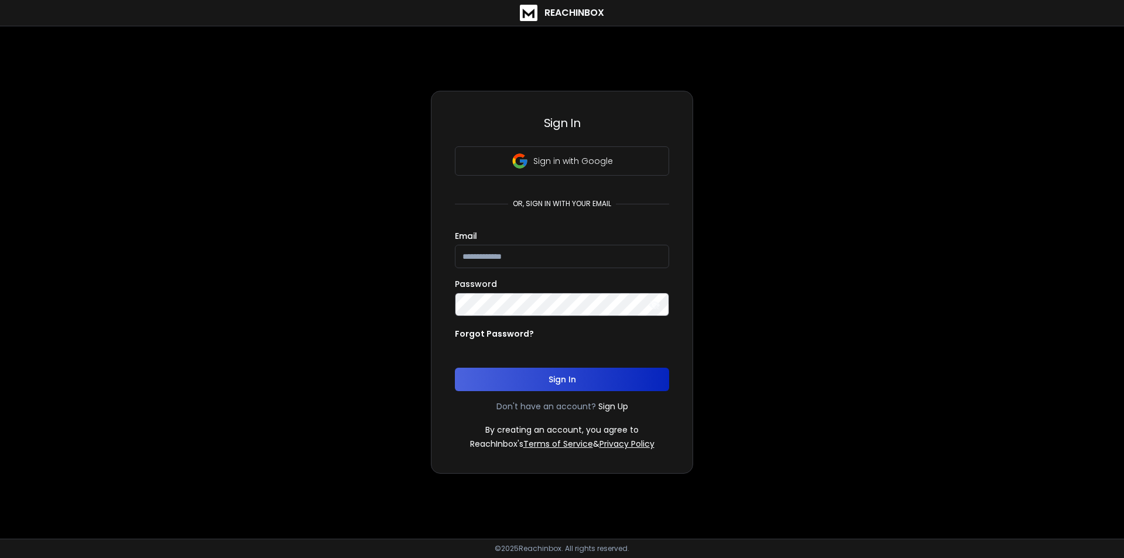
drag, startPoint x: 0, startPoint y: 0, endPoint x: 526, endPoint y: 260, distance: 586.6
click at [526, 260] on input "email" at bounding box center [562, 256] width 214 height 23
type input "**********"
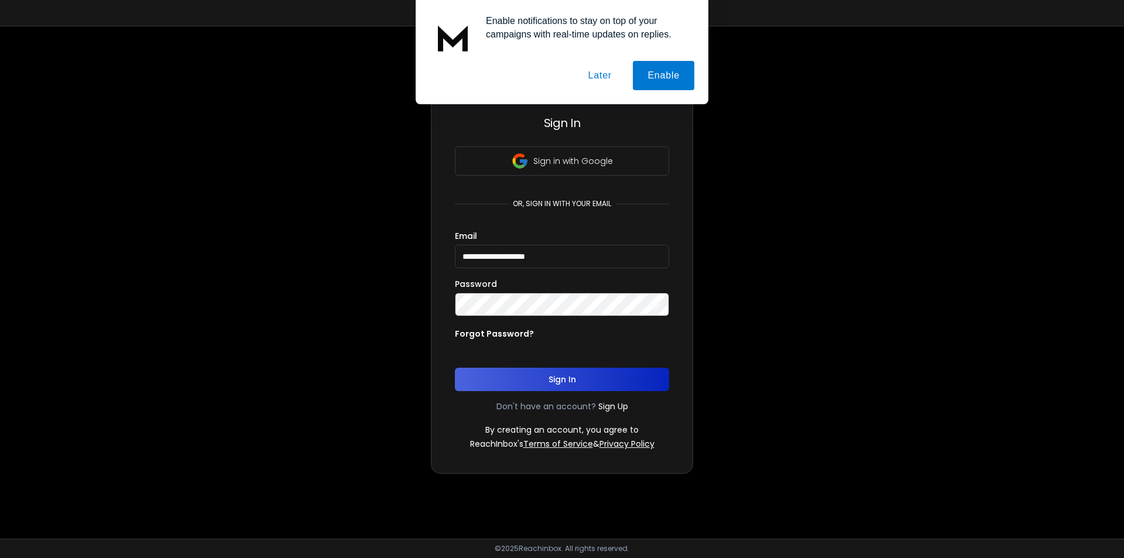
click at [455, 368] on button "Sign In" at bounding box center [562, 379] width 214 height 23
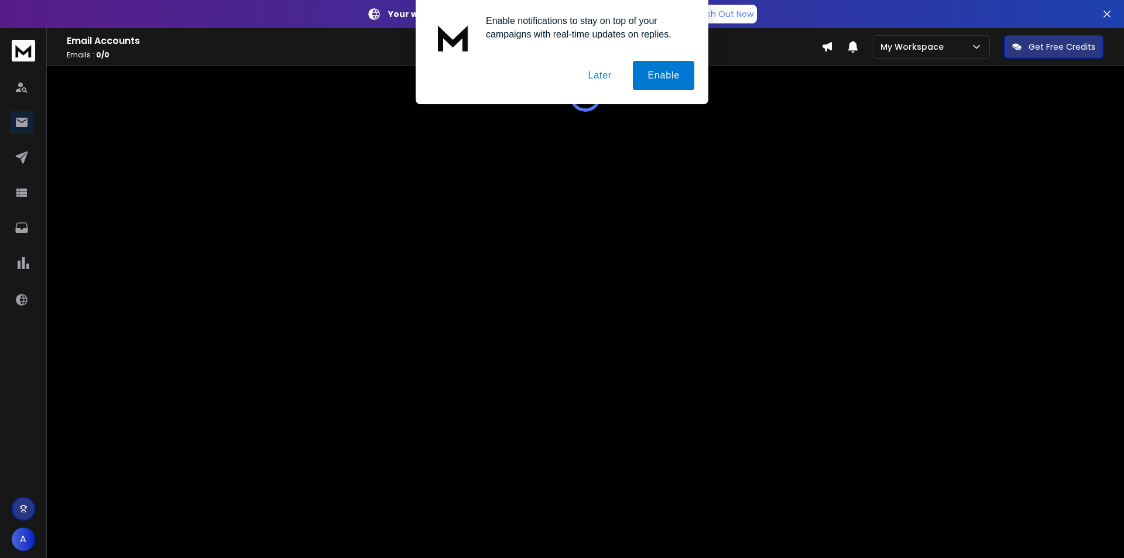
click at [592, 75] on button "Later" at bounding box center [599, 75] width 53 height 29
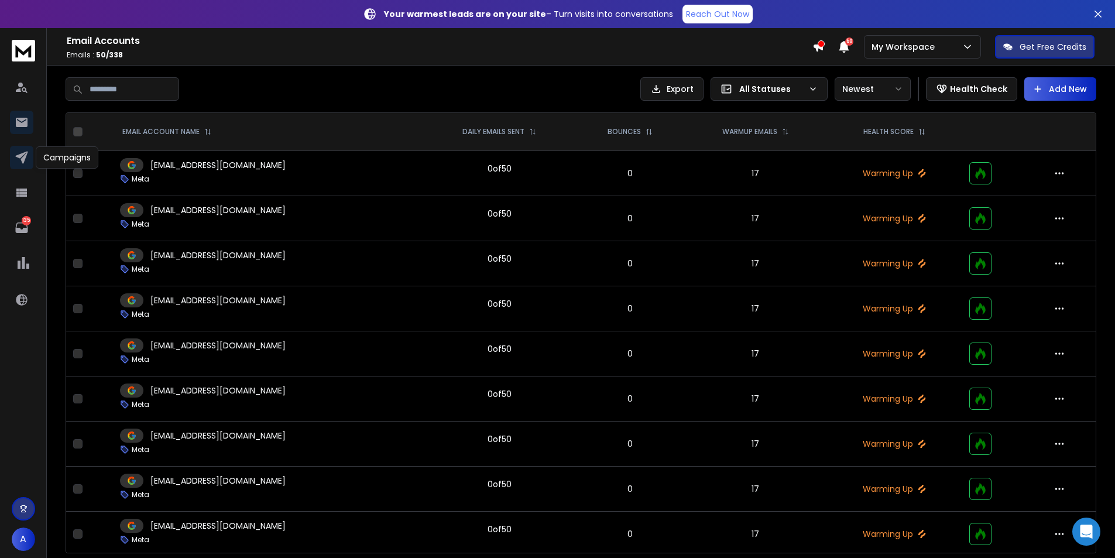
click at [25, 159] on icon at bounding box center [22, 157] width 14 height 14
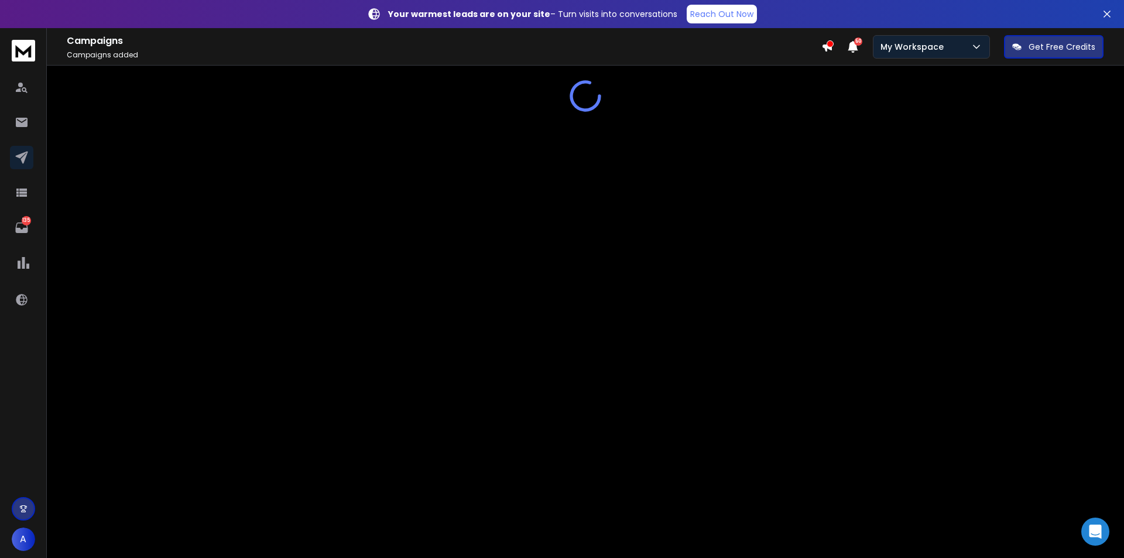
click at [930, 39] on button "My Workspace" at bounding box center [931, 46] width 117 height 23
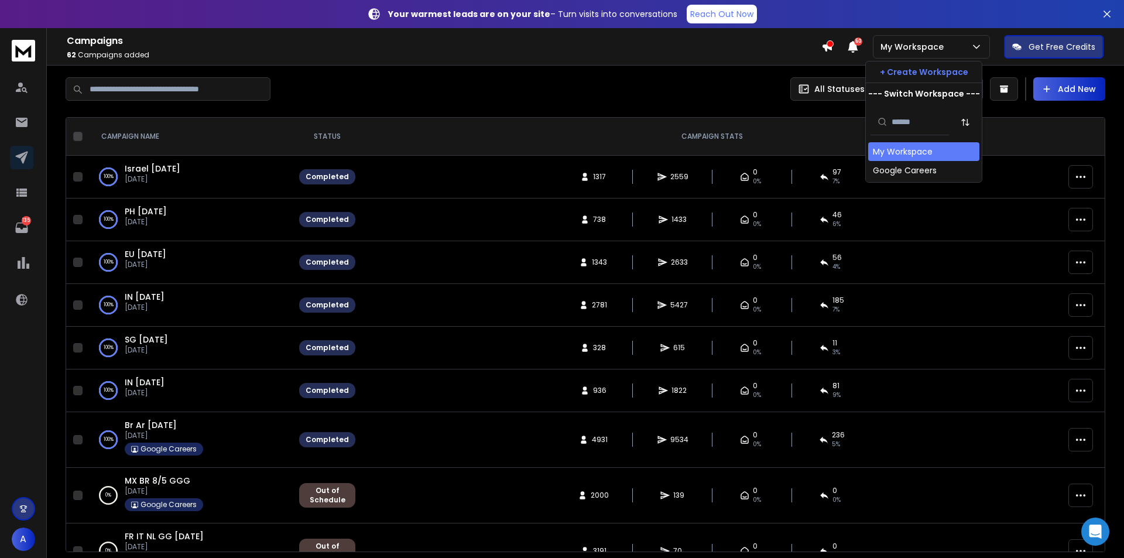
click at [907, 190] on td "1317 2559 0 0% 97 7 %" at bounding box center [711, 177] width 699 height 43
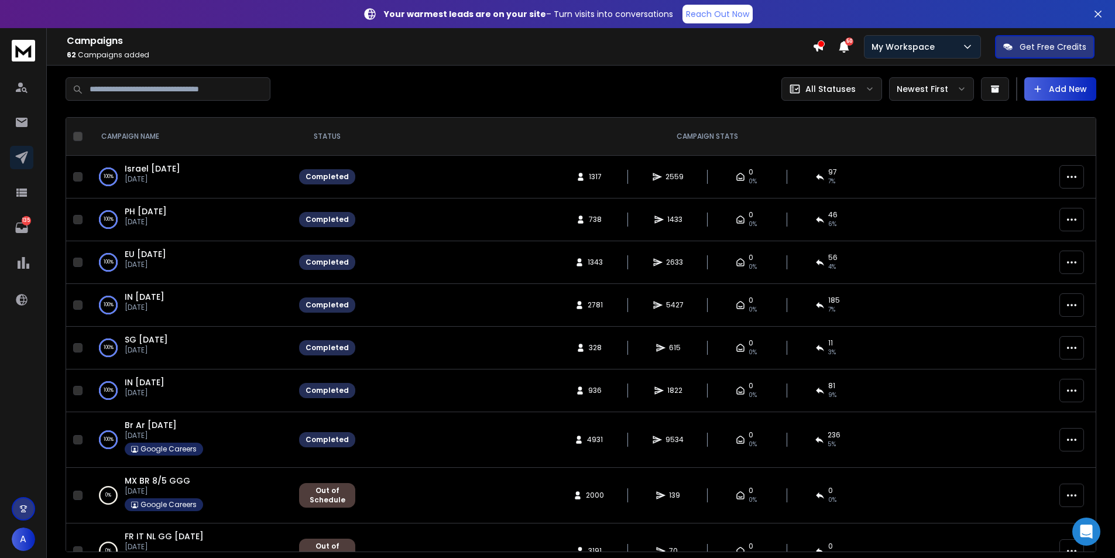
click at [929, 44] on p "My Workspace" at bounding box center [905, 47] width 68 height 12
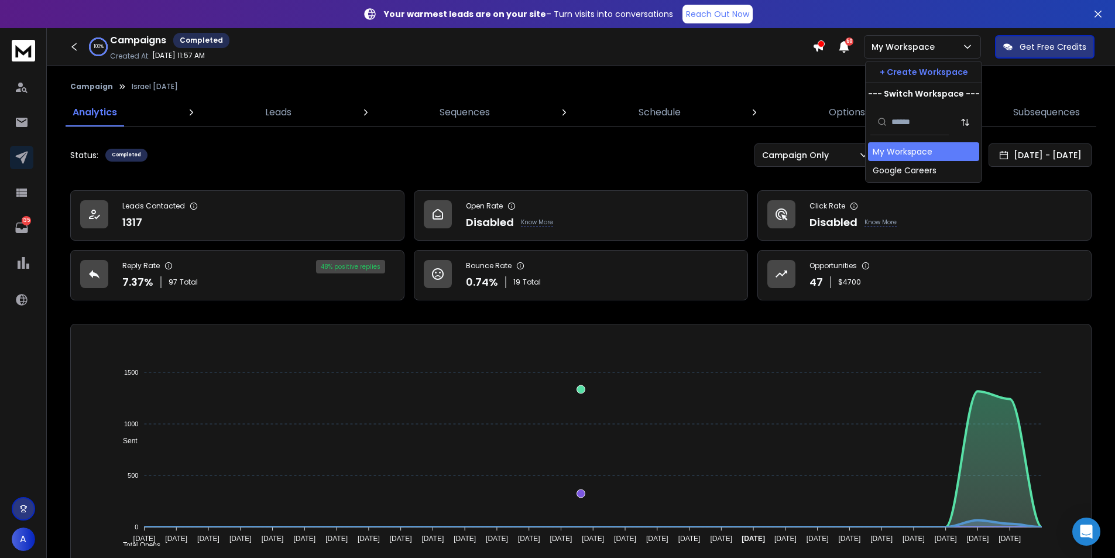
click at [8, 238] on div "135 A" at bounding box center [23, 295] width 47 height 534
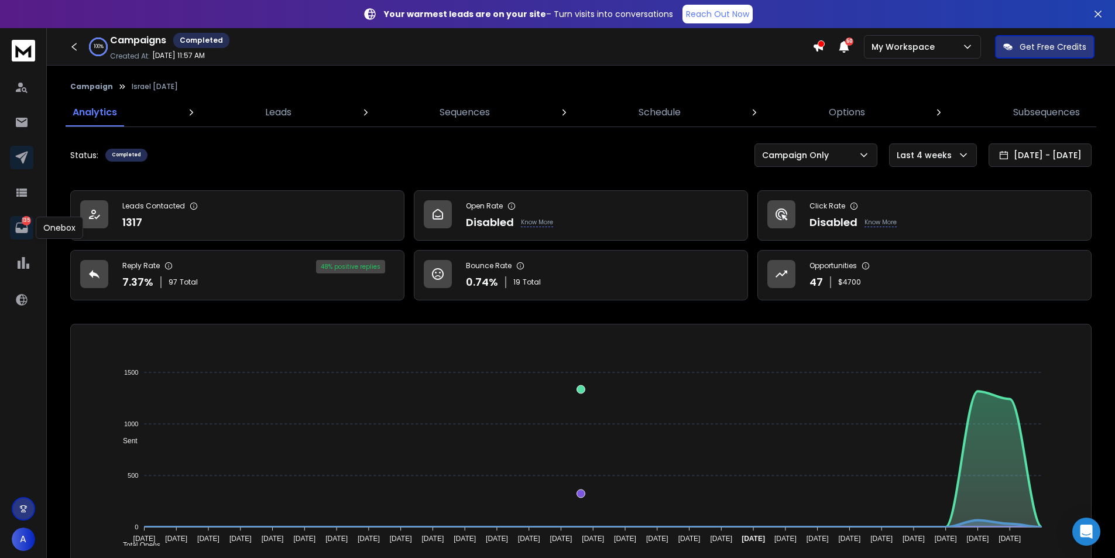
click at [15, 227] on icon at bounding box center [22, 228] width 14 height 14
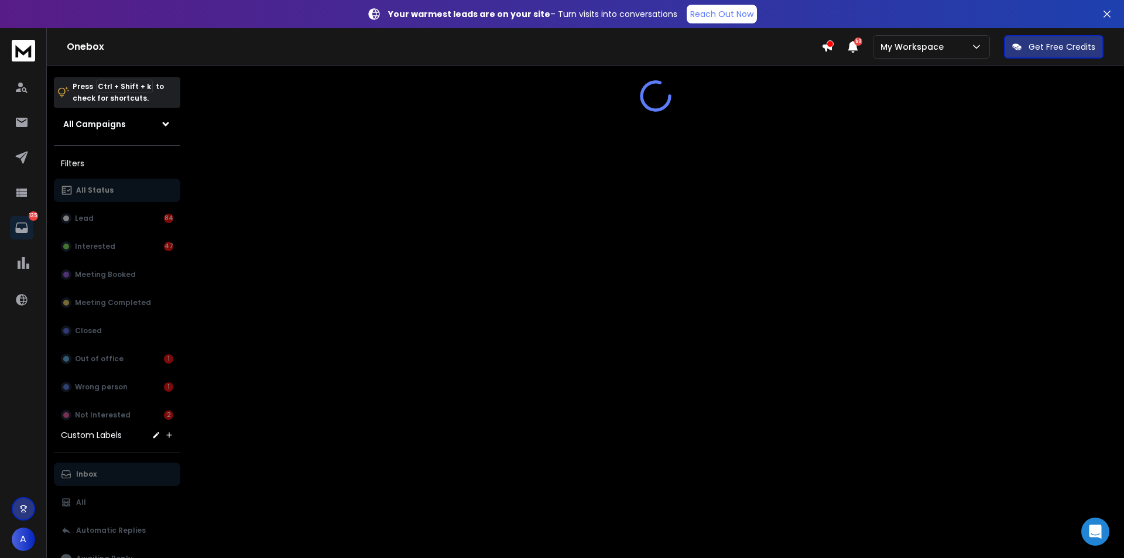
click at [939, 33] on div "Onebox 50 My Workspace Get Free Credits" at bounding box center [562, 46] width 1124 height 37
click at [938, 52] on p "My Workspace" at bounding box center [914, 47] width 68 height 12
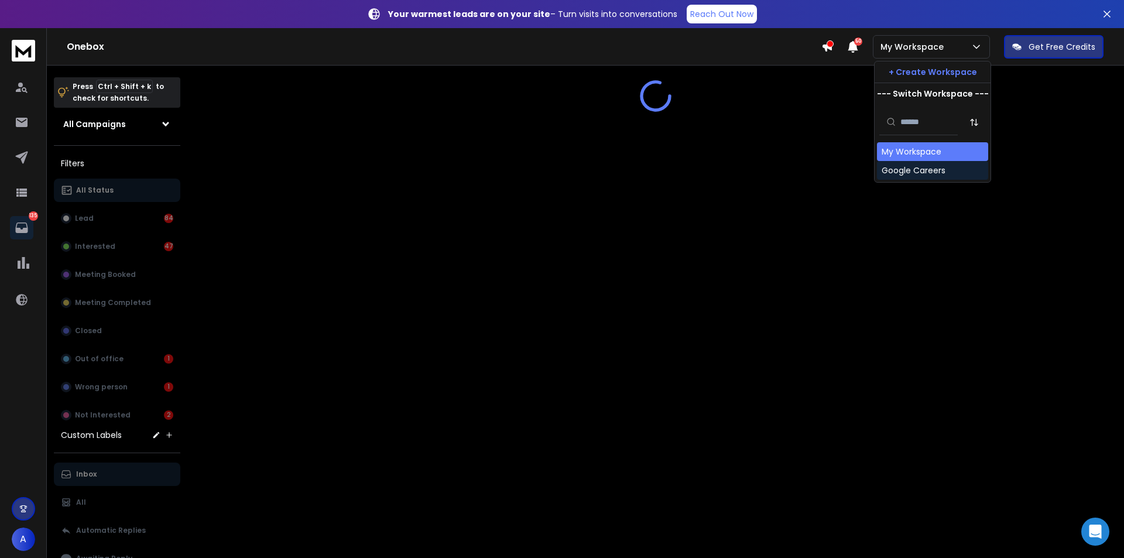
click at [902, 167] on div "Google Careers" at bounding box center [913, 170] width 64 height 12
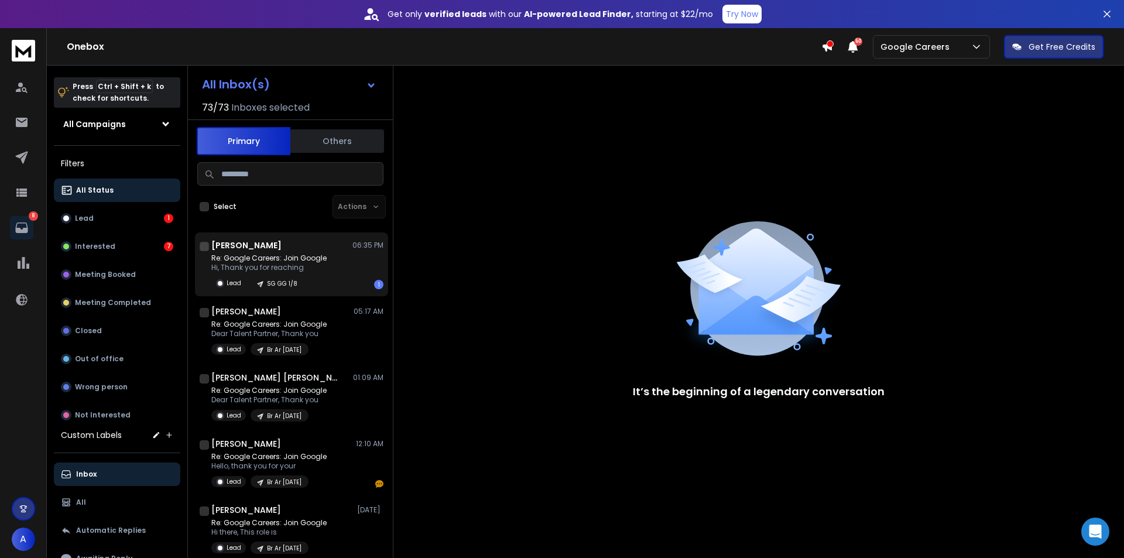
click at [323, 257] on p "Re: Google Careers: Join Google" at bounding box center [268, 257] width 115 height 9
